Goal: Check status: Check status

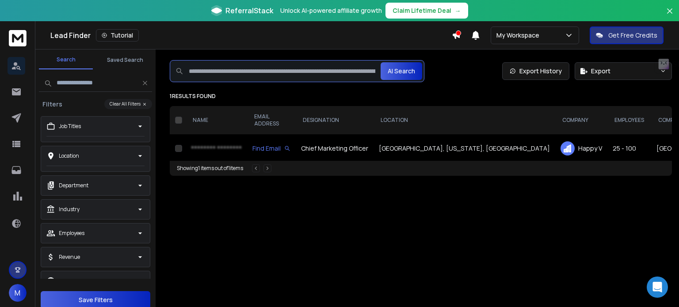
click at [164, 37] on div "Lead Finder Tutorial My Workspace Get Free Credits" at bounding box center [339, 35] width 679 height 28
click at [285, 197] on div "**********" at bounding box center [339, 153] width 679 height 307
drag, startPoint x: 285, startPoint y: 197, endPoint x: 200, endPoint y: 56, distance: 164.9
click at [200, 56] on div "**********" at bounding box center [339, 153] width 679 height 307
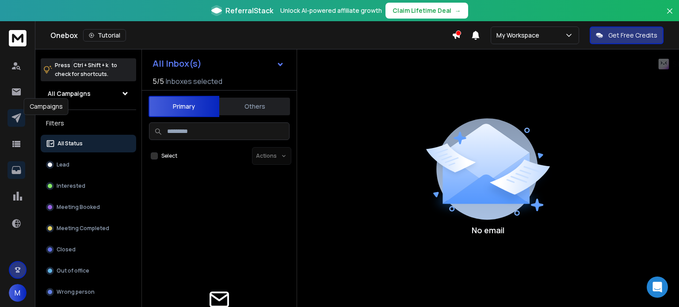
click at [12, 113] on icon at bounding box center [16, 118] width 11 height 11
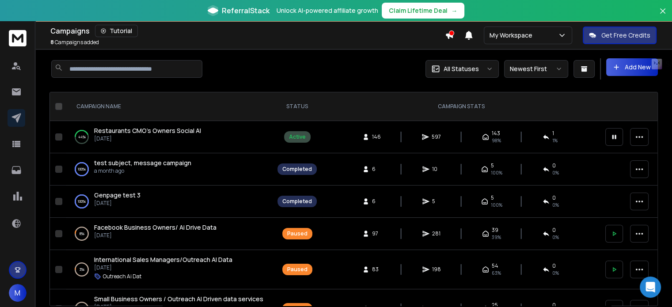
click at [131, 126] on span "Restaurants CMO's Owners Social AI" at bounding box center [147, 130] width 107 height 8
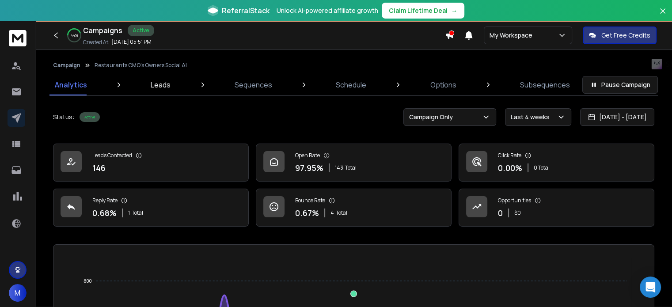
click at [159, 80] on p "Leads" at bounding box center [161, 85] width 20 height 11
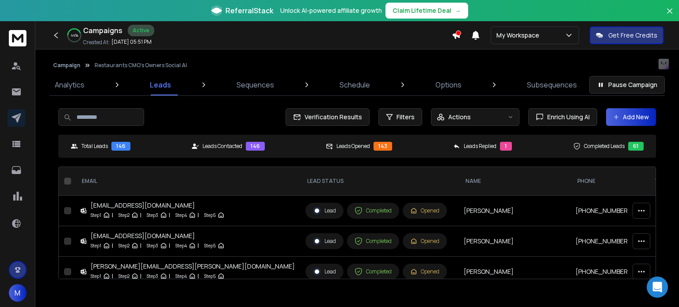
click at [161, 80] on p "Leads" at bounding box center [160, 85] width 21 height 11
click at [503, 142] on div "1" at bounding box center [506, 146] width 12 height 9
click at [481, 143] on p "Leads Replied" at bounding box center [479, 146] width 33 height 7
click at [111, 142] on div "146" at bounding box center [120, 146] width 19 height 9
click at [94, 143] on p "Total Leads" at bounding box center [94, 146] width 27 height 7
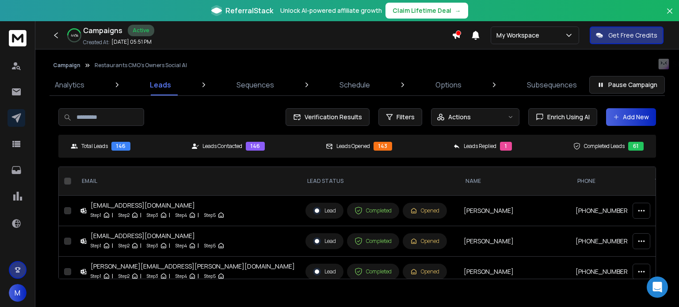
click at [214, 143] on p "Leads Contacted" at bounding box center [222, 146] width 40 height 7
click at [461, 80] on p "Options" at bounding box center [448, 85] width 26 height 11
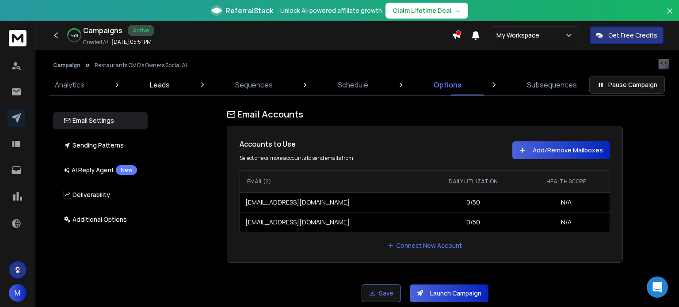
click at [157, 80] on p "Leads" at bounding box center [160, 85] width 20 height 11
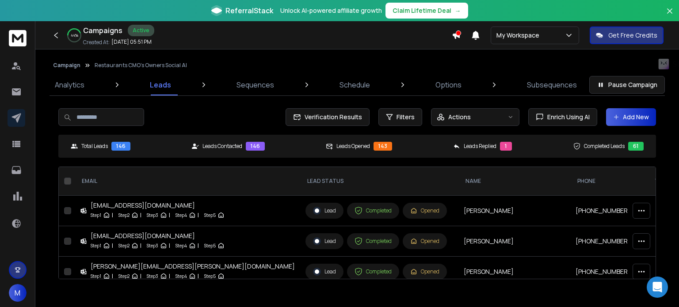
click at [111, 142] on div "146" at bounding box center [120, 146] width 19 height 9
click at [84, 143] on p "Total Leads" at bounding box center [94, 146] width 27 height 7
click at [233, 42] on div "44 % Campaigns Active Created At: [DATE] 05:51 PM My Workspace Get Free Credits" at bounding box center [339, 35] width 679 height 28
click at [12, 88] on icon at bounding box center [16, 91] width 9 height 7
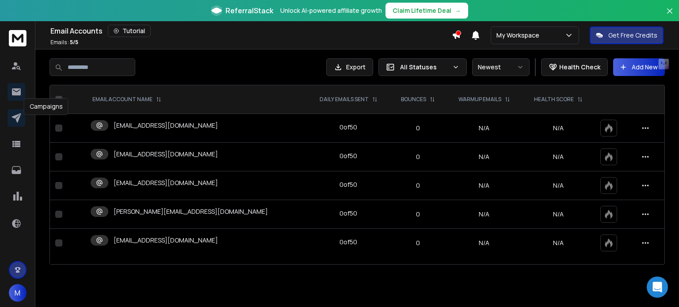
click at [11, 114] on icon at bounding box center [15, 118] width 9 height 9
